Goal: Task Accomplishment & Management: Use online tool/utility

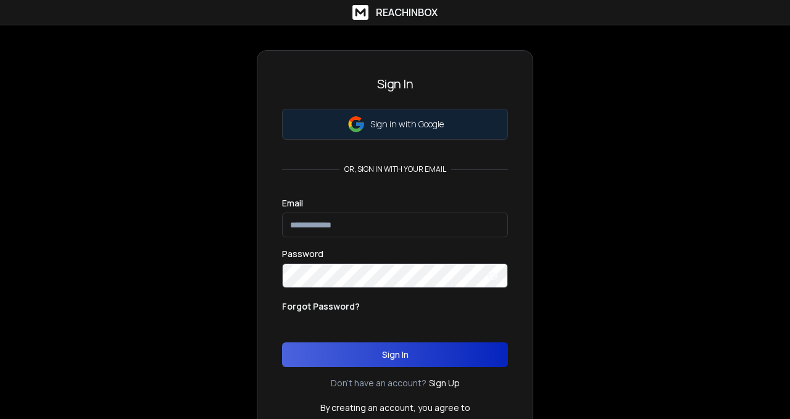
click at [403, 130] on button "Sign in with Google" at bounding box center [395, 124] width 226 height 31
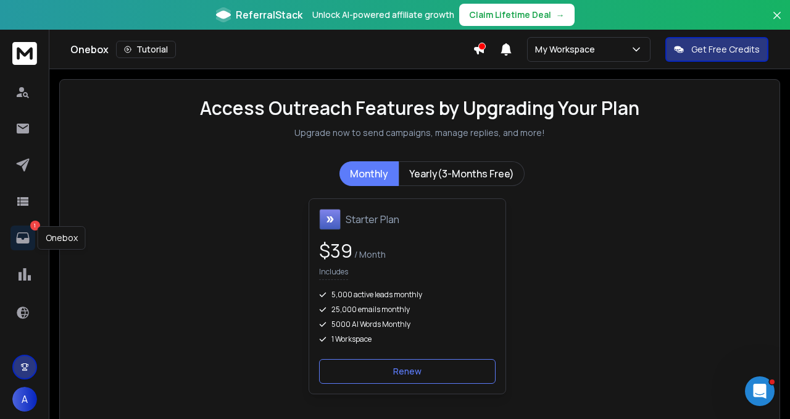
click at [23, 238] on icon at bounding box center [22, 237] width 15 height 15
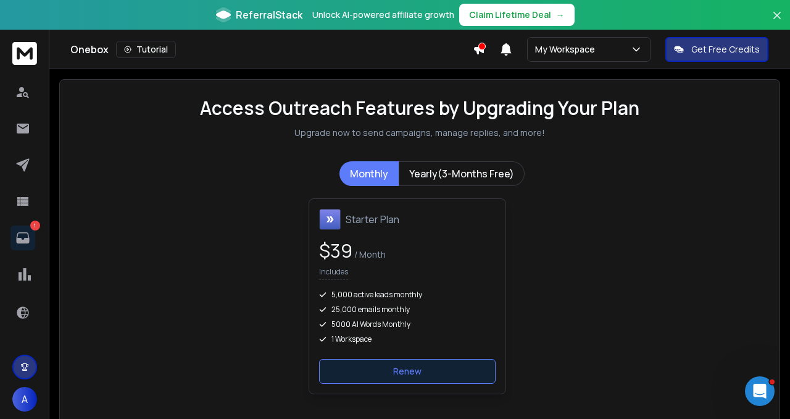
click at [416, 369] on button "Renew" at bounding box center [407, 371] width 177 height 25
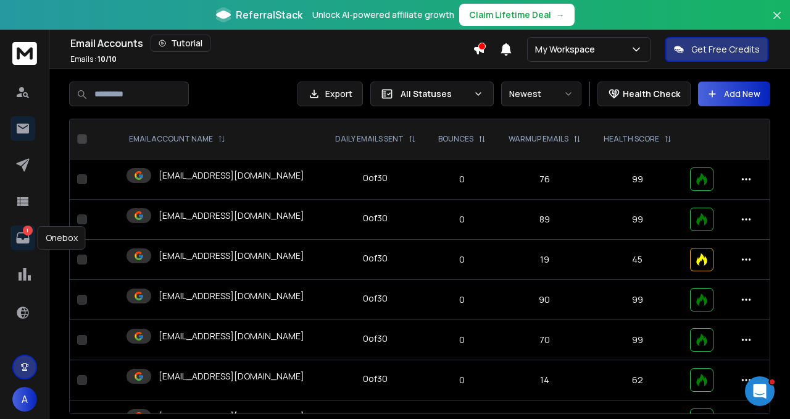
click at [27, 240] on icon at bounding box center [22, 237] width 13 height 11
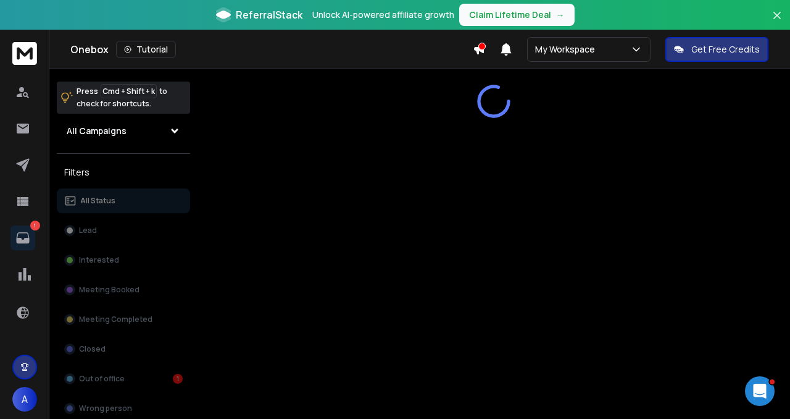
click at [500, 17] on button "Claim Lifetime Deal →" at bounding box center [516, 15] width 115 height 22
